Goal: Communication & Community: Answer question/provide support

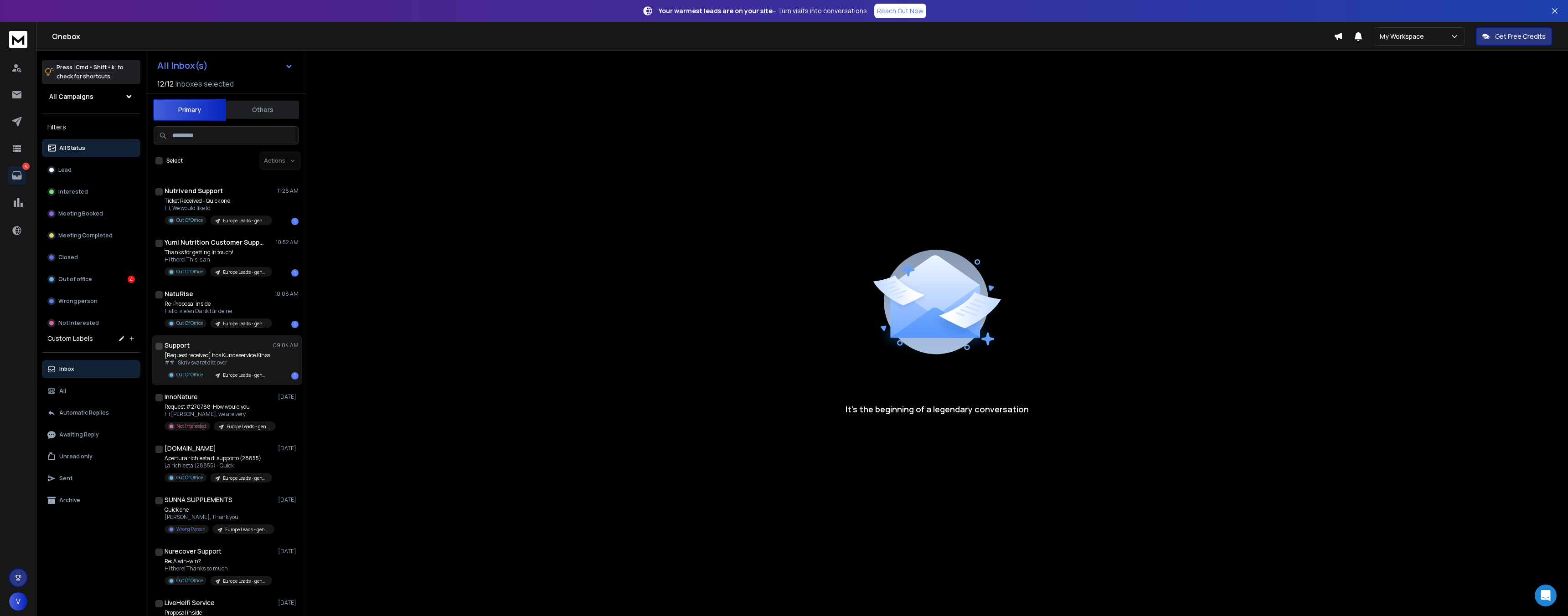
click at [217, 373] on div at bounding box center [218, 375] width 5 height 5
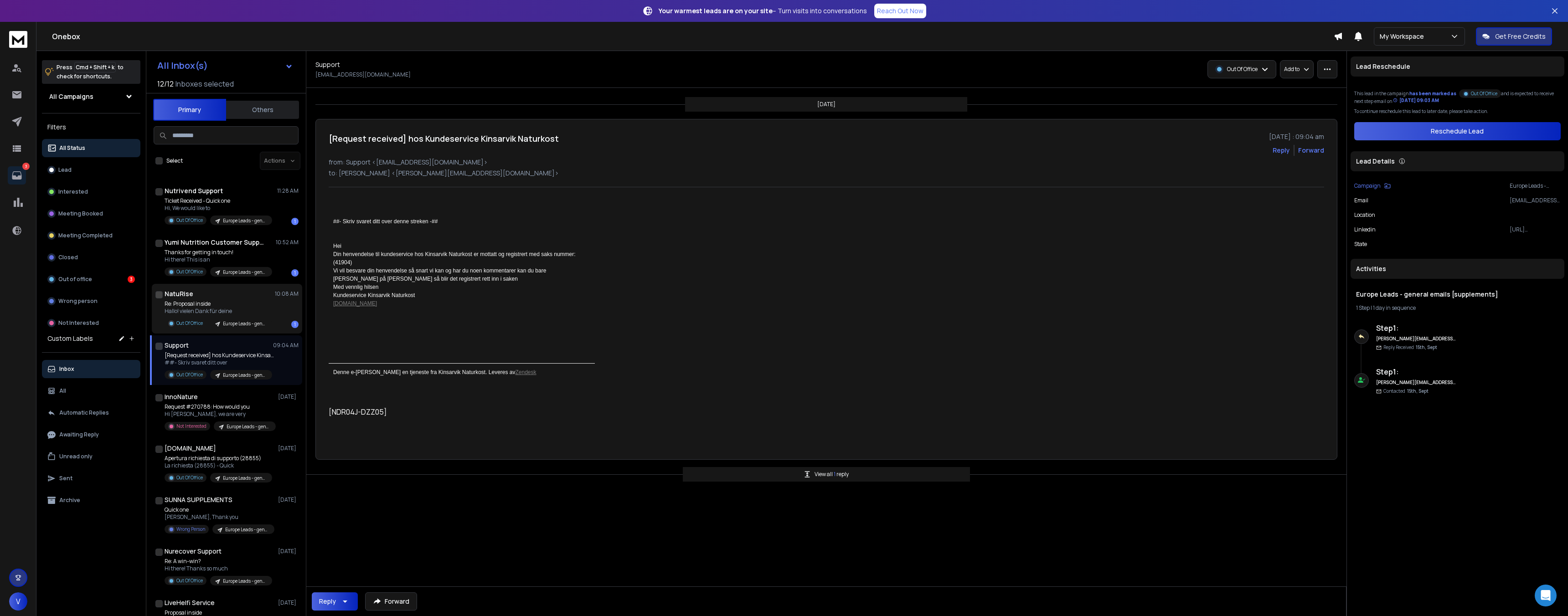
click at [213, 292] on div "NatuRise 10:08 AM" at bounding box center [231, 294] width 134 height 9
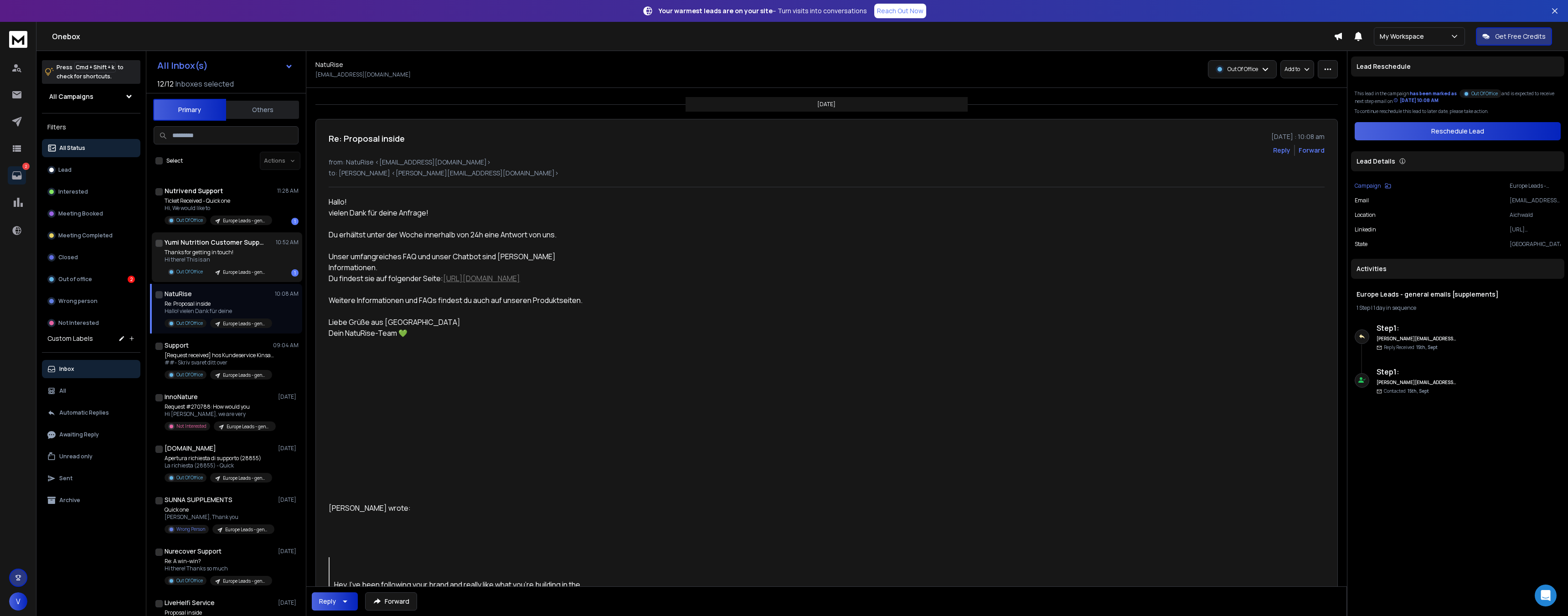
click at [211, 261] on p "Hi there! This is an" at bounding box center [218, 260] width 108 height 7
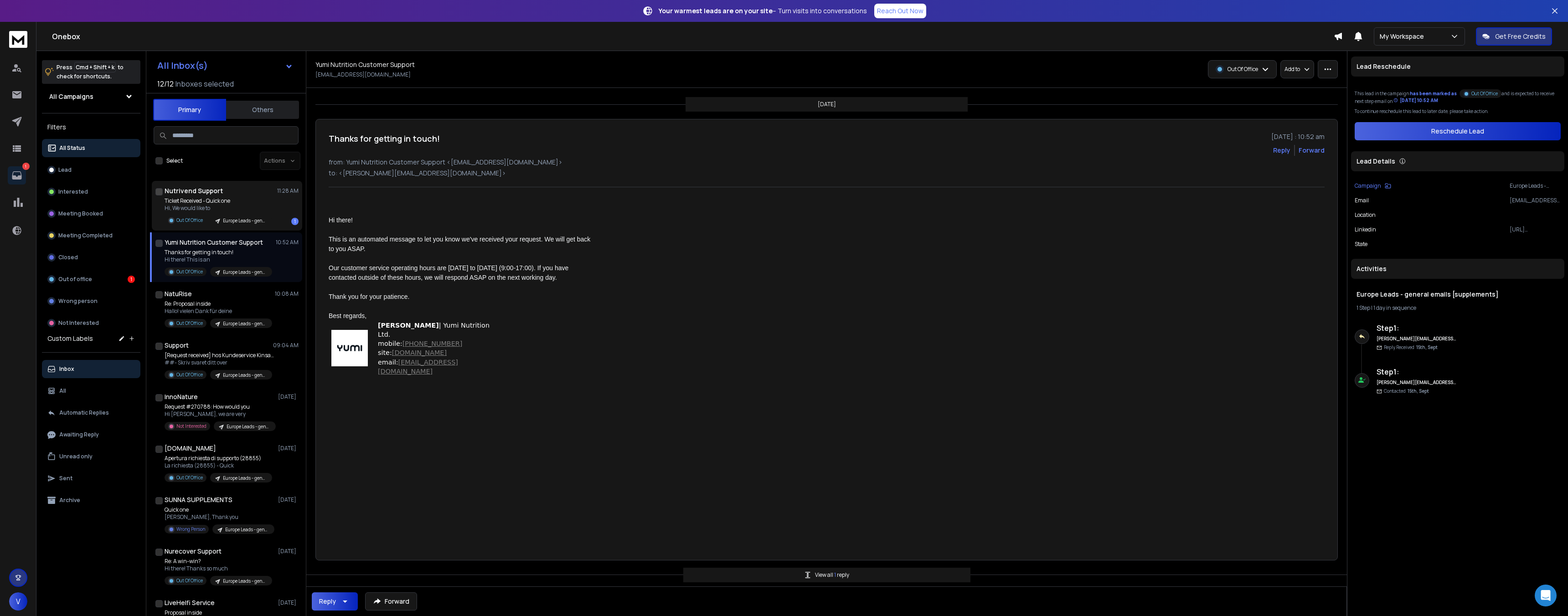
click at [216, 192] on h1 "Nutrivend Support" at bounding box center [194, 191] width 58 height 9
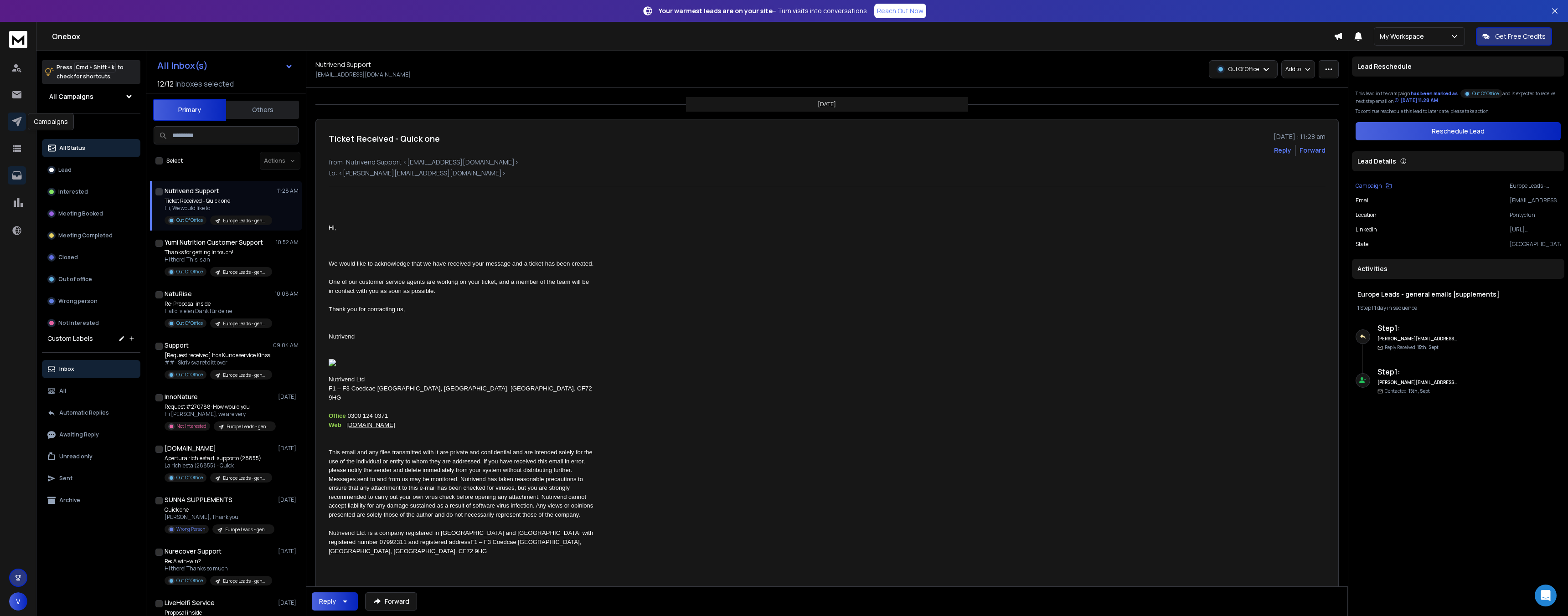
click at [19, 126] on icon at bounding box center [17, 122] width 11 height 11
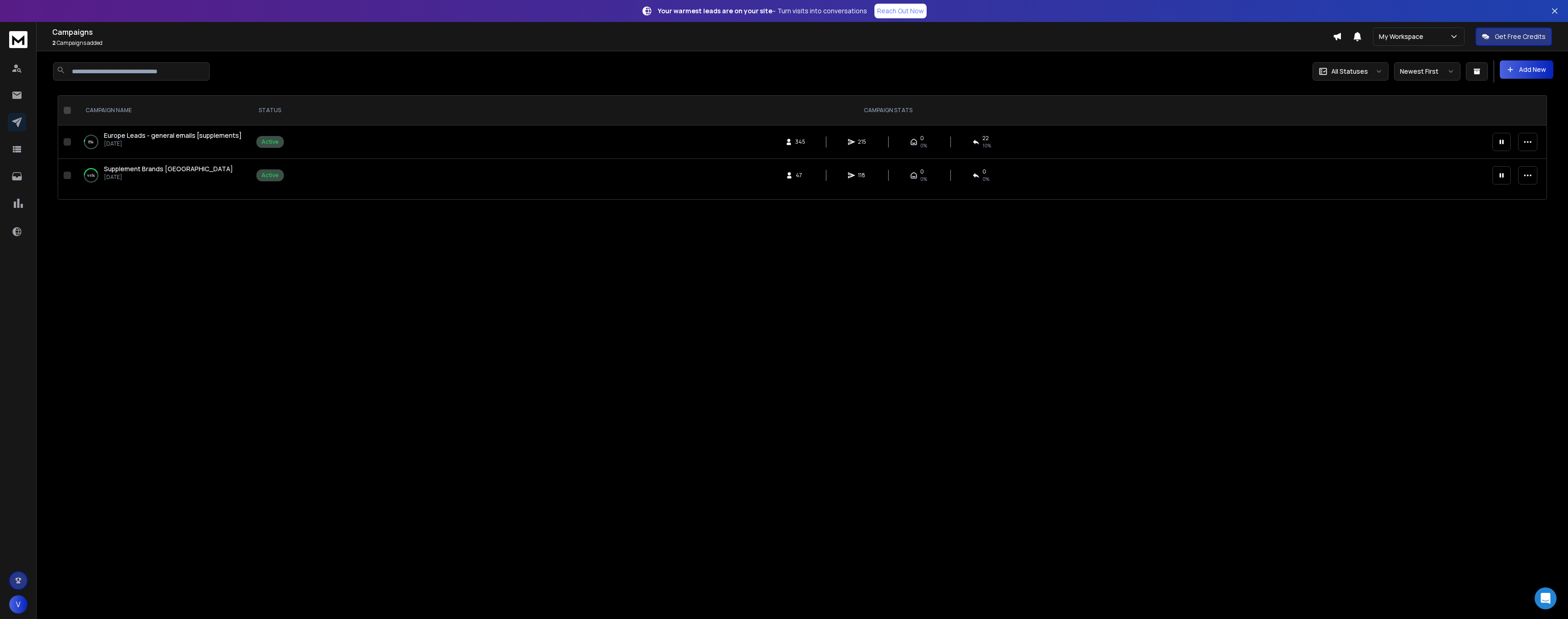
click at [370, 45] on p "2 Campaigns added" at bounding box center [692, 43] width 1280 height 7
